Goal: Communication & Community: Answer question/provide support

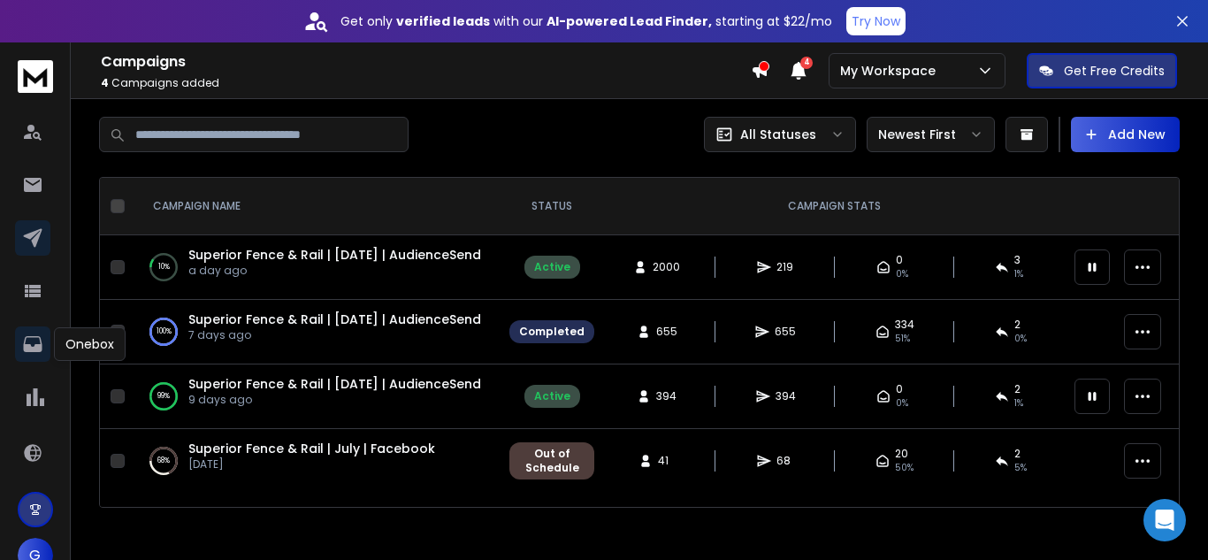
click at [22, 345] on icon at bounding box center [32, 343] width 21 height 21
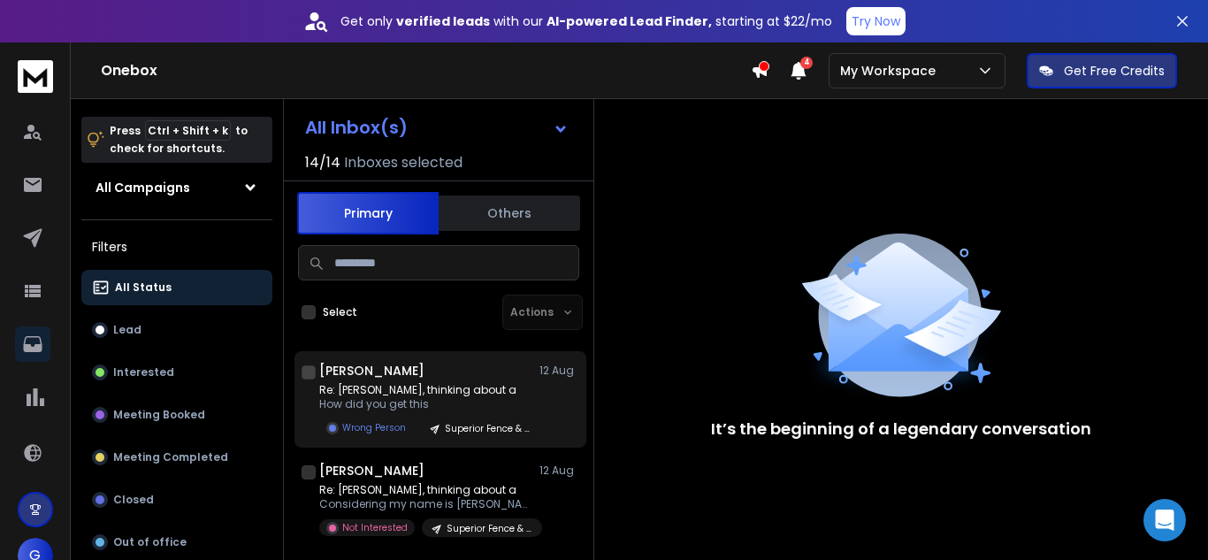
click at [463, 389] on p "Re: [PERSON_NAME], thinking about a" at bounding box center [425, 390] width 212 height 14
